Goal: Task Accomplishment & Management: Use online tool/utility

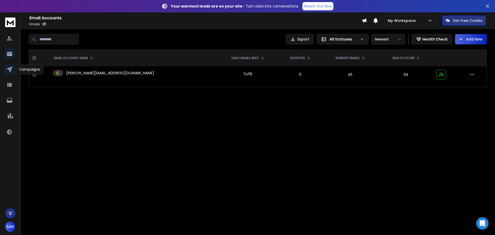
click at [12, 67] on icon at bounding box center [9, 69] width 5 height 5
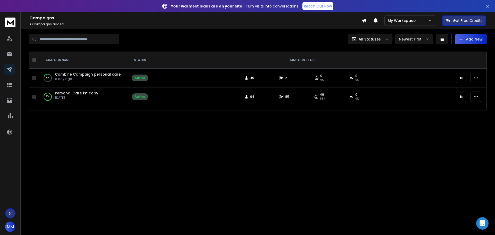
click at [103, 74] on span "Combine Campaign personal care" at bounding box center [88, 74] width 66 height 5
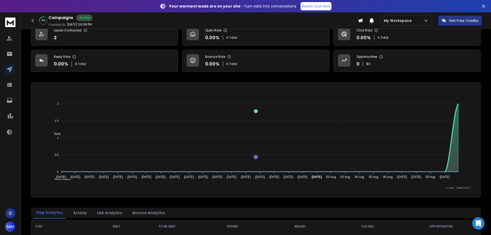
scroll to position [22, 0]
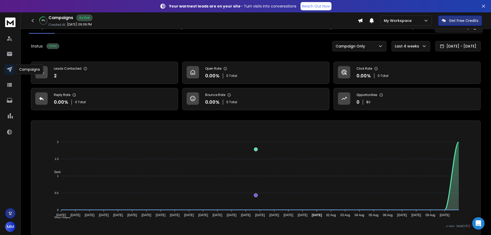
click at [9, 70] on icon at bounding box center [9, 69] width 5 height 5
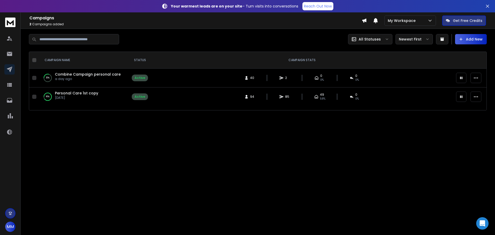
click at [478, 74] on button "button" at bounding box center [476, 78] width 11 height 10
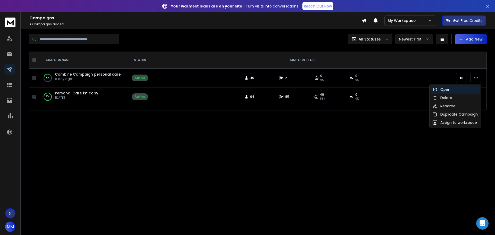
click at [258, 177] on div "Your warmest leads are on your site – Turn visits into conversations Reach Out …" at bounding box center [247, 117] width 495 height 235
